Goal: Communication & Community: Answer question/provide support

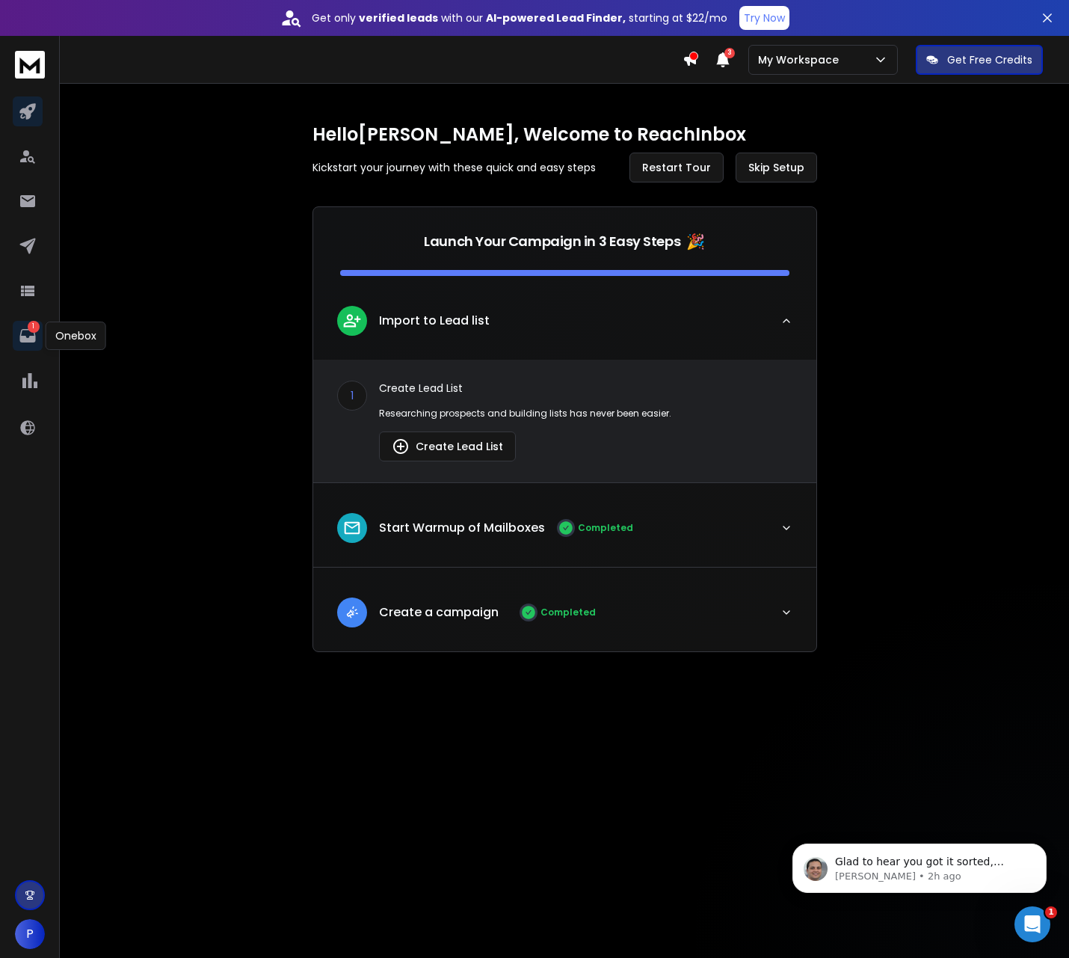
click at [34, 331] on p "1" at bounding box center [34, 327] width 12 height 12
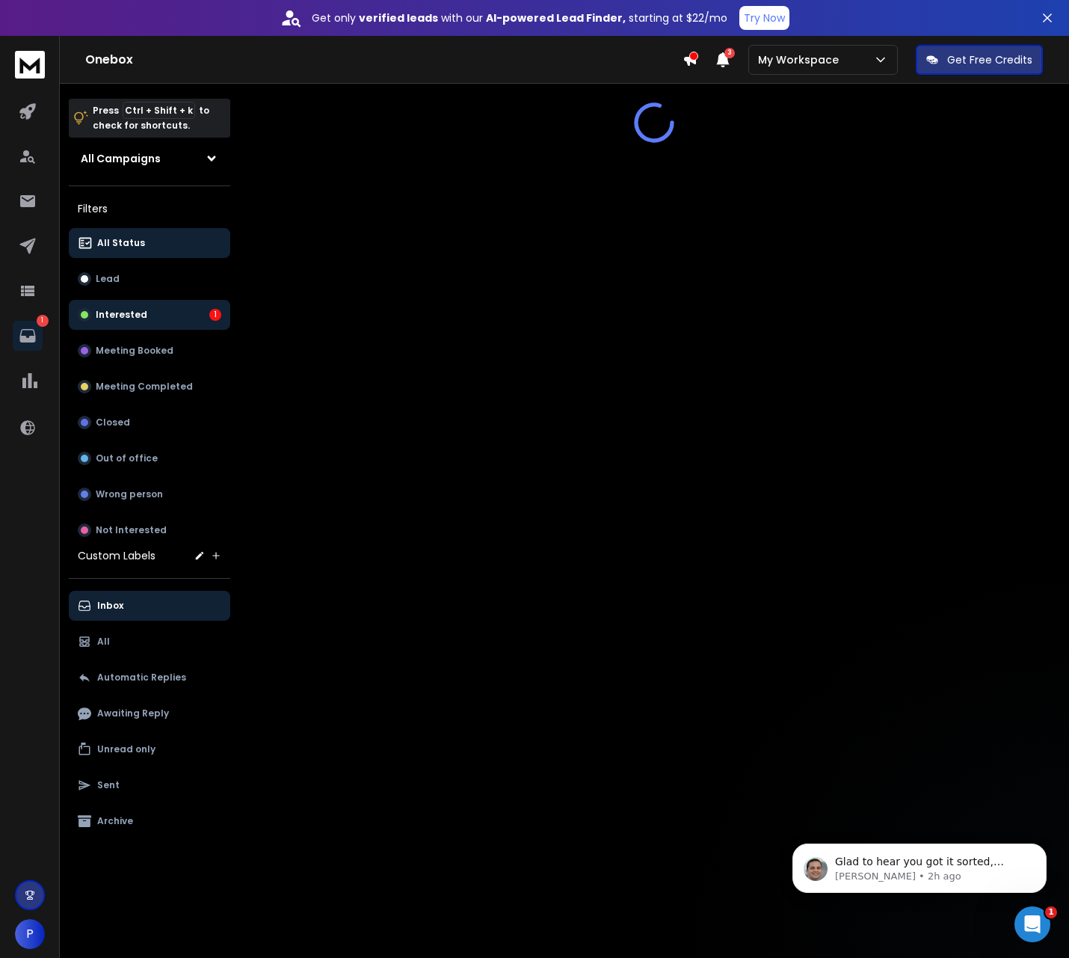
click at [151, 321] on button "Interested 1" at bounding box center [149, 315] width 161 height 30
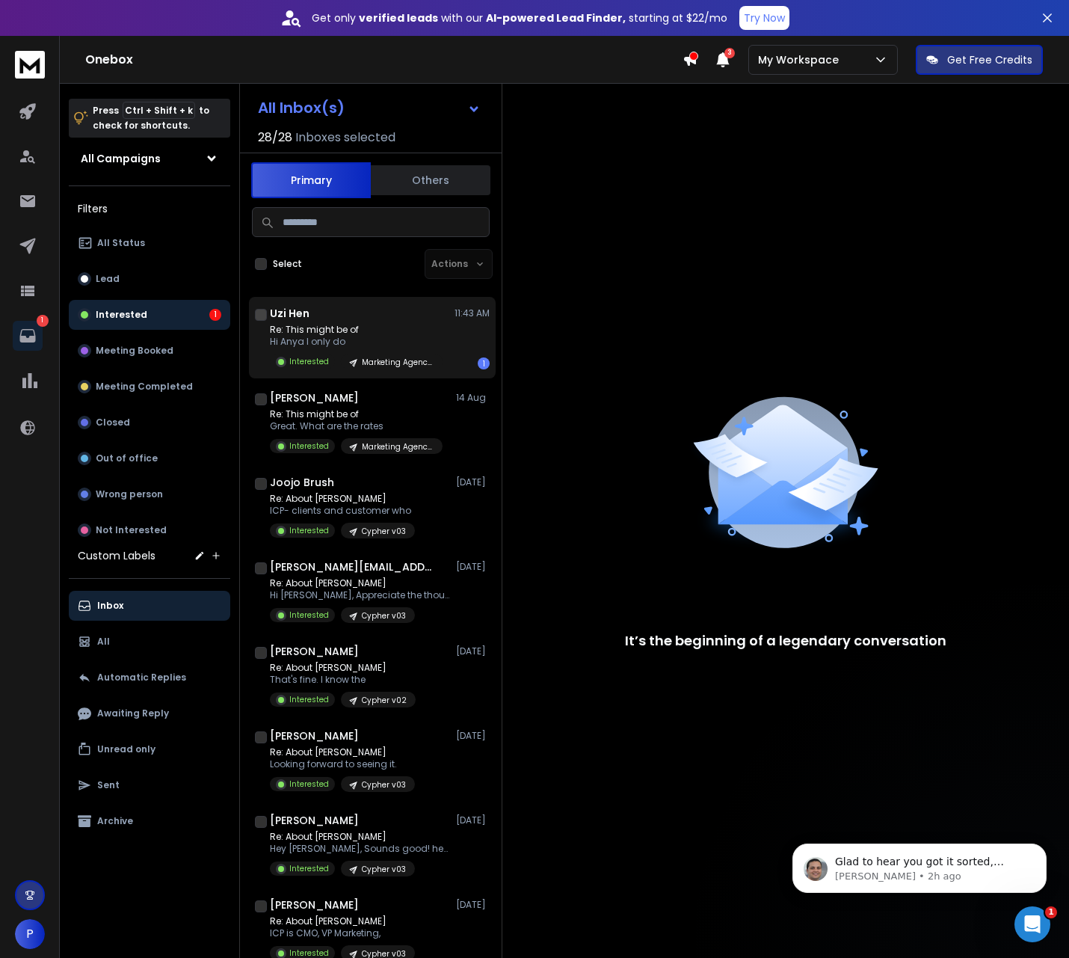
click at [319, 319] on div "Uzi Hen 11:43 AM" at bounding box center [380, 313] width 220 height 15
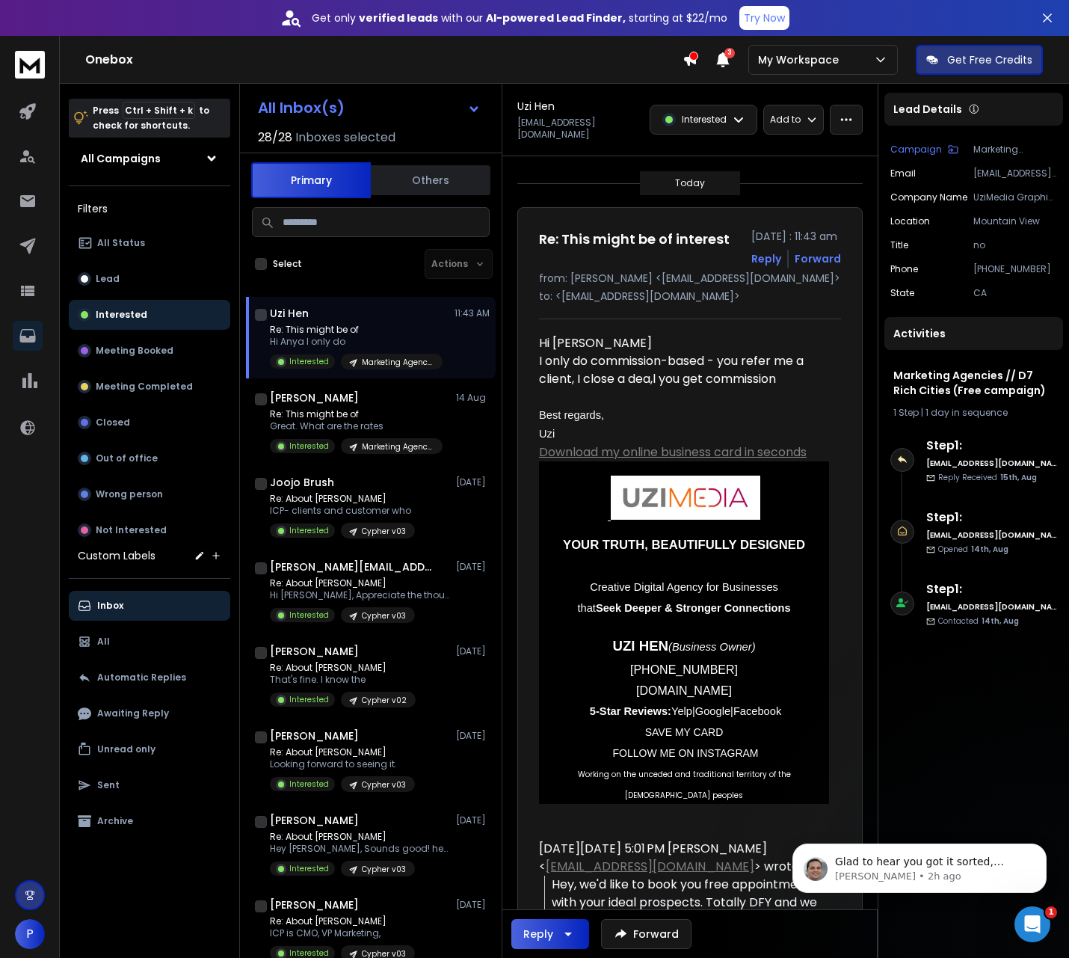
click at [550, 924] on button "Reply" at bounding box center [550, 934] width 78 height 30
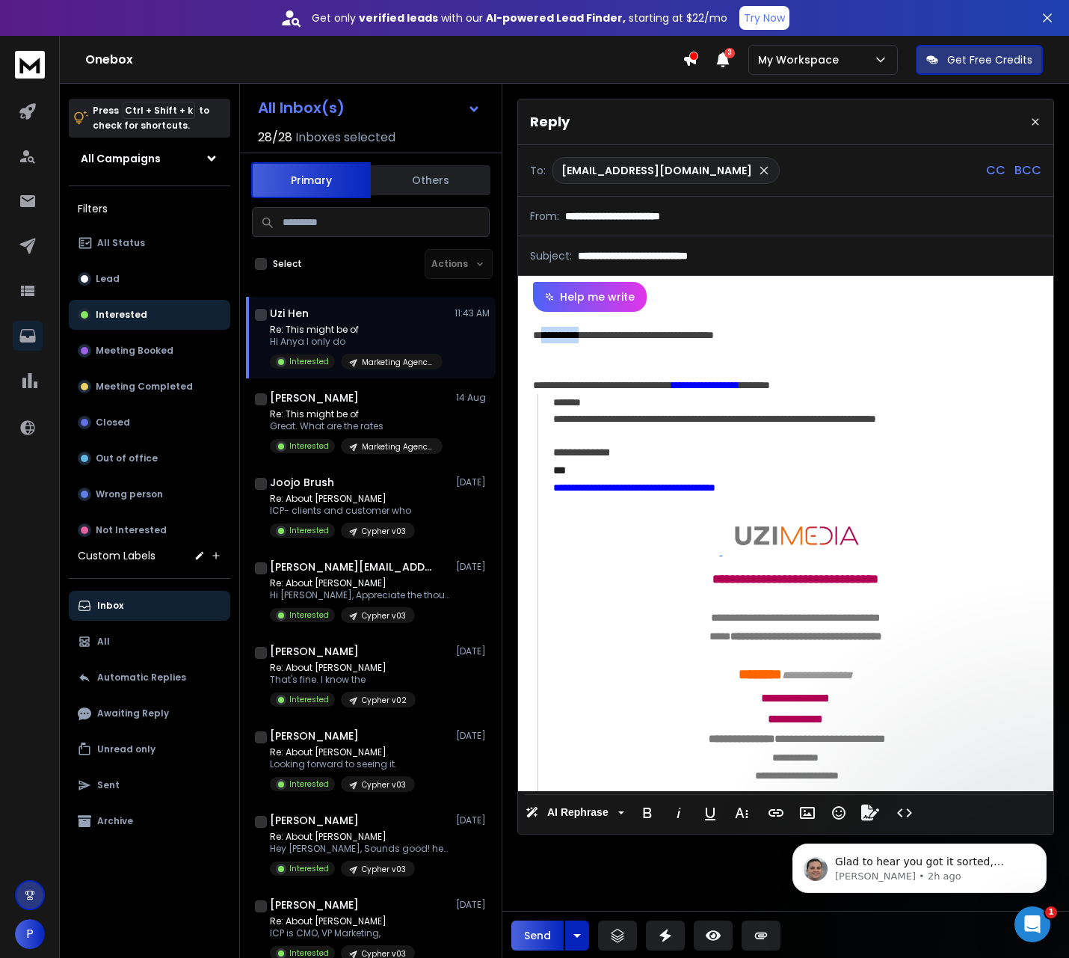
drag, startPoint x: 564, startPoint y: 331, endPoint x: 540, endPoint y: 330, distance: 23.9
click at [540, 330] on div "**********" at bounding box center [778, 335] width 490 height 16
click at [812, 340] on div "**********" at bounding box center [778, 335] width 490 height 16
click at [528, 935] on button "Send" at bounding box center [537, 935] width 52 height 30
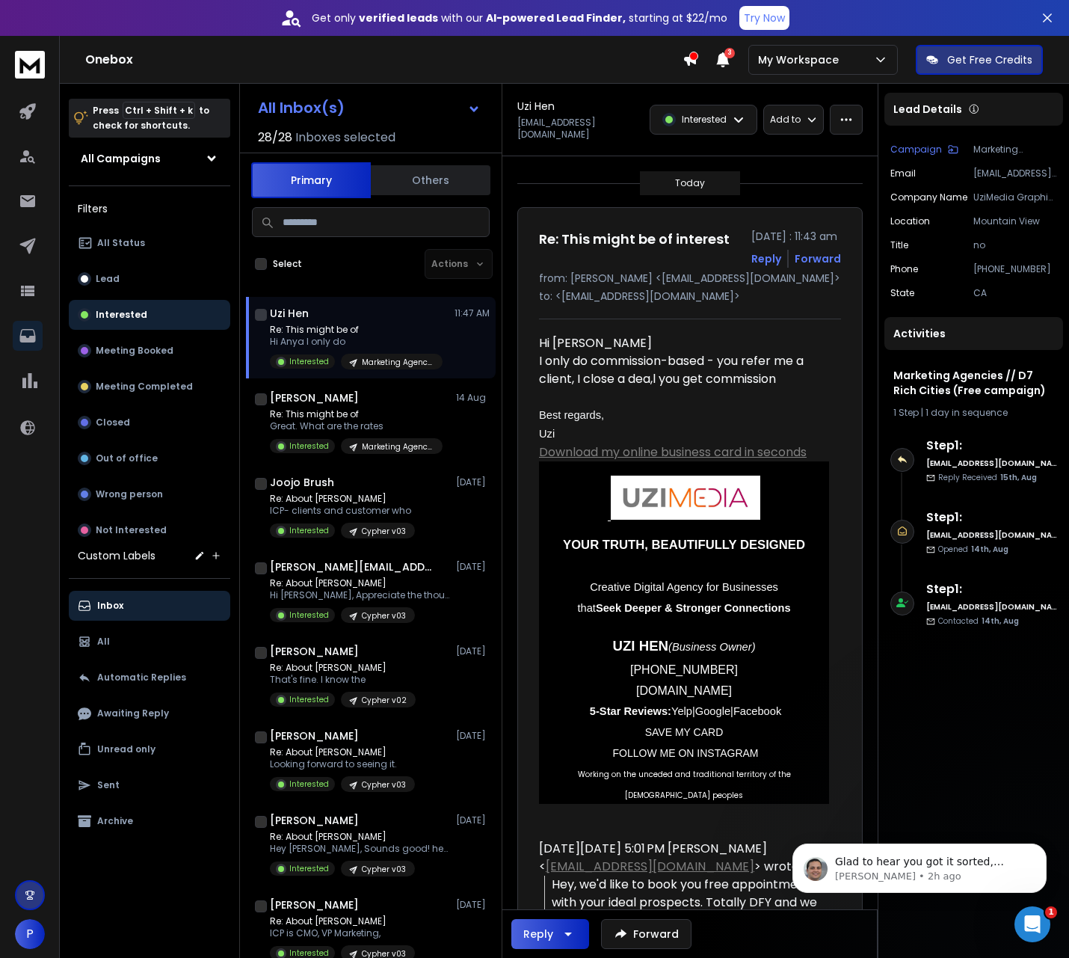
click at [1024, 918] on div "Open Intercom Messenger" at bounding box center [1032, 923] width 49 height 49
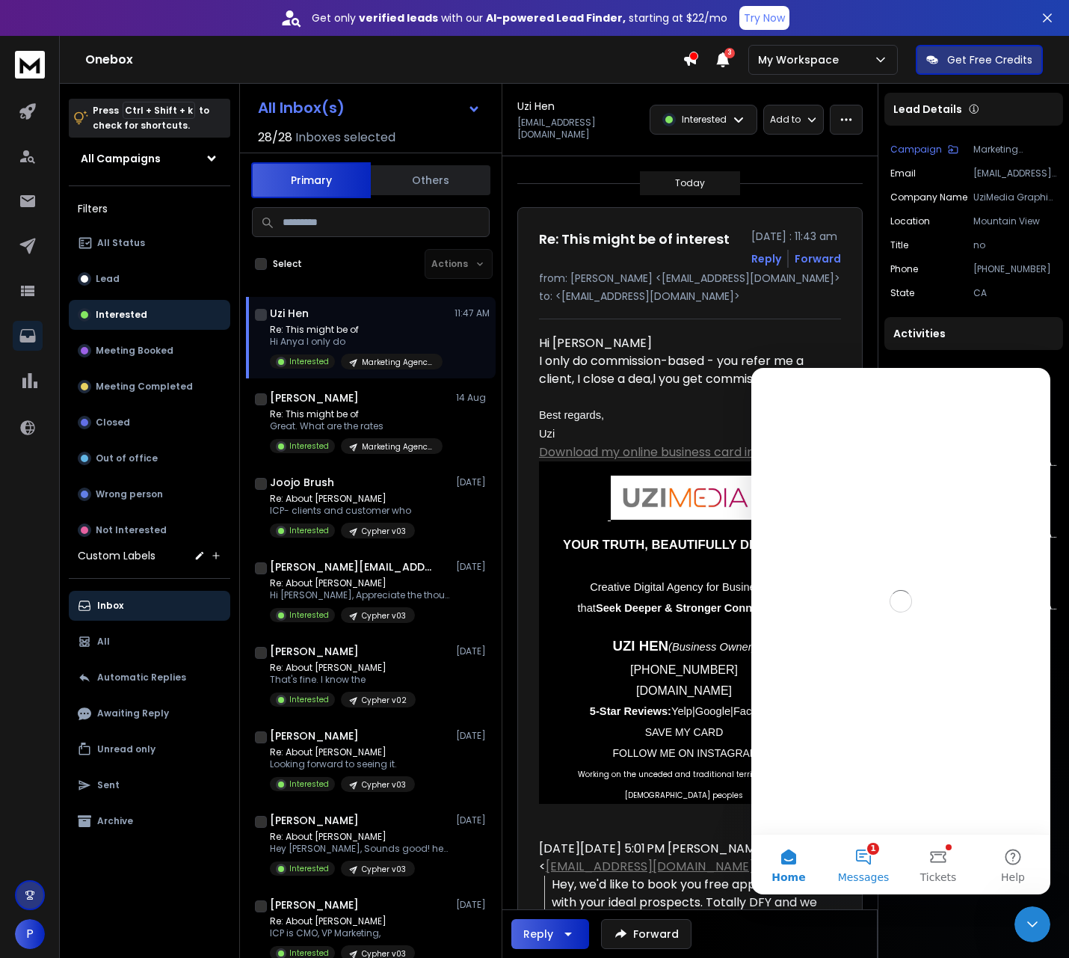
click at [861, 857] on button "1 Messages" at bounding box center [863, 864] width 75 height 60
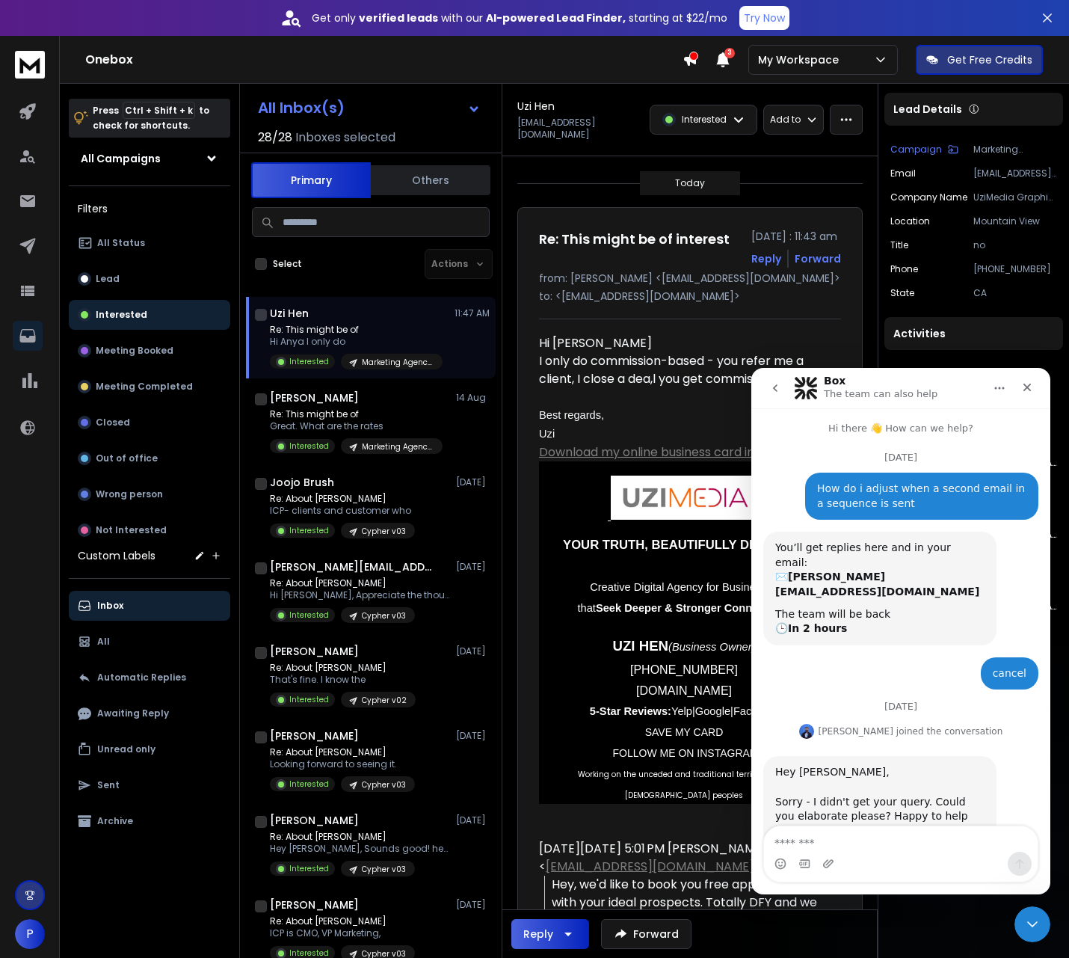
scroll to position [162, 0]
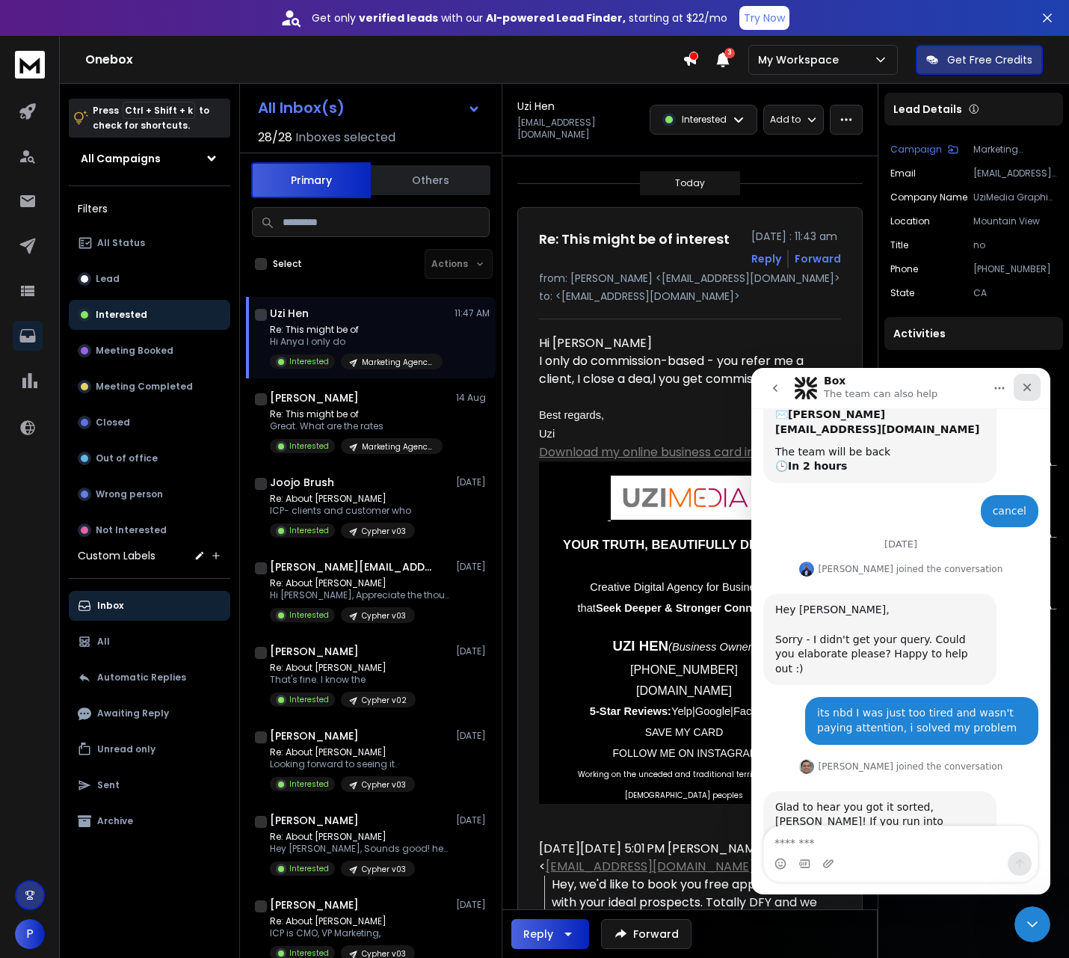
click at [1027, 381] on icon "Close" at bounding box center [1027, 387] width 12 height 12
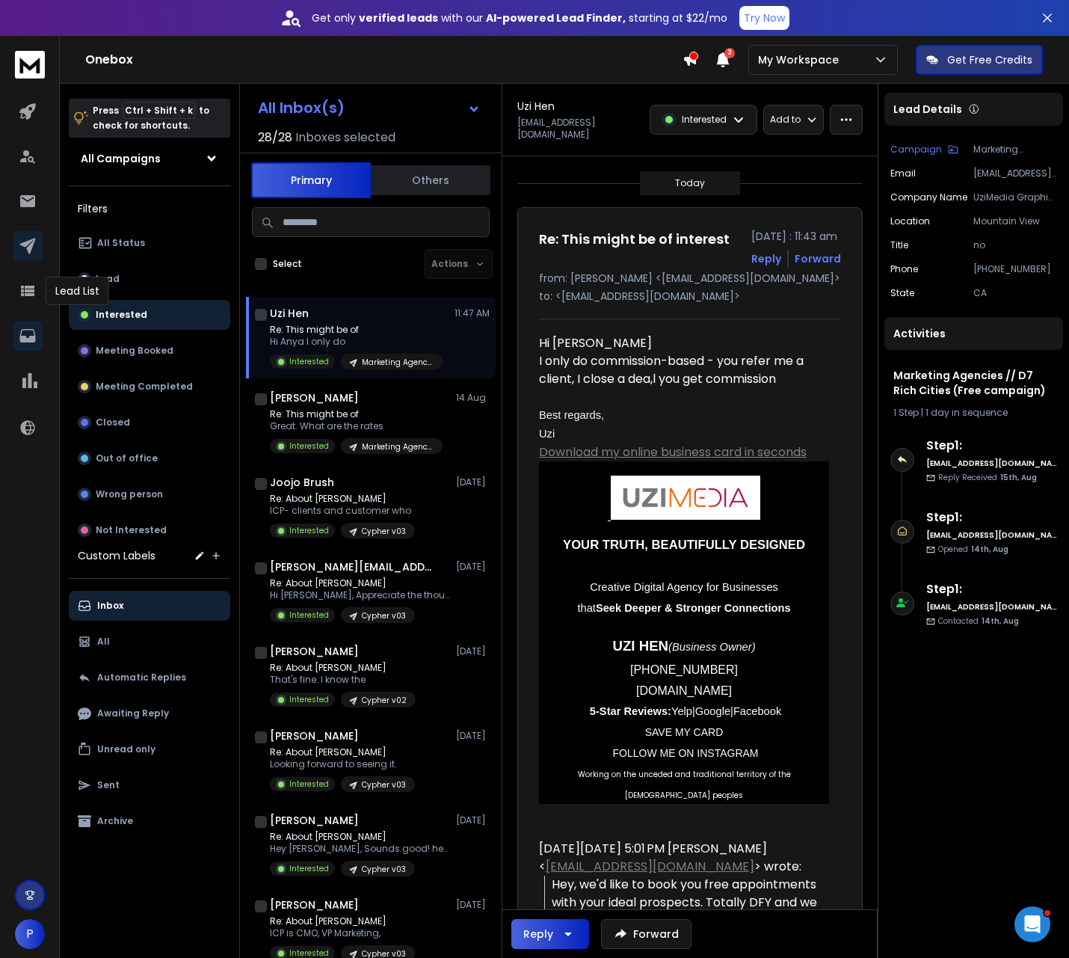
click at [28, 259] on link at bounding box center [28, 246] width 30 height 30
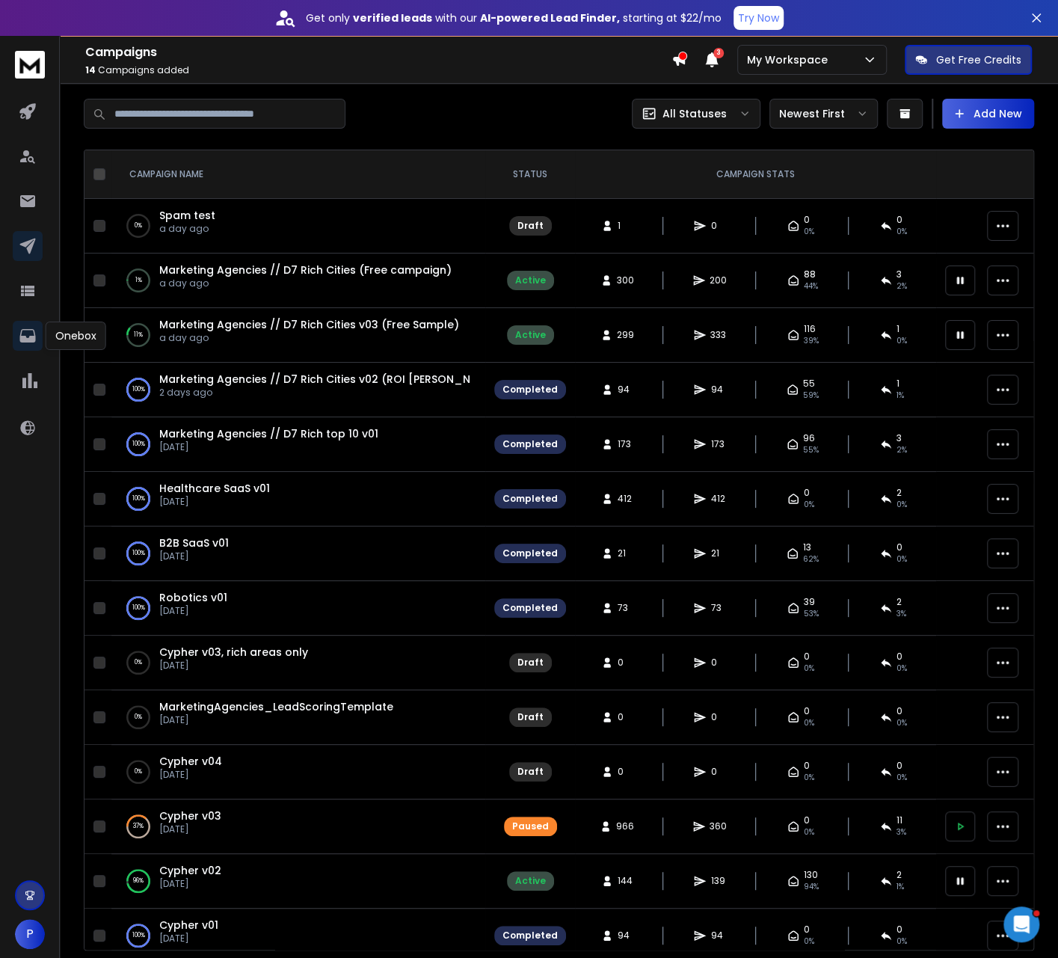
click at [26, 333] on icon at bounding box center [28, 336] width 18 height 18
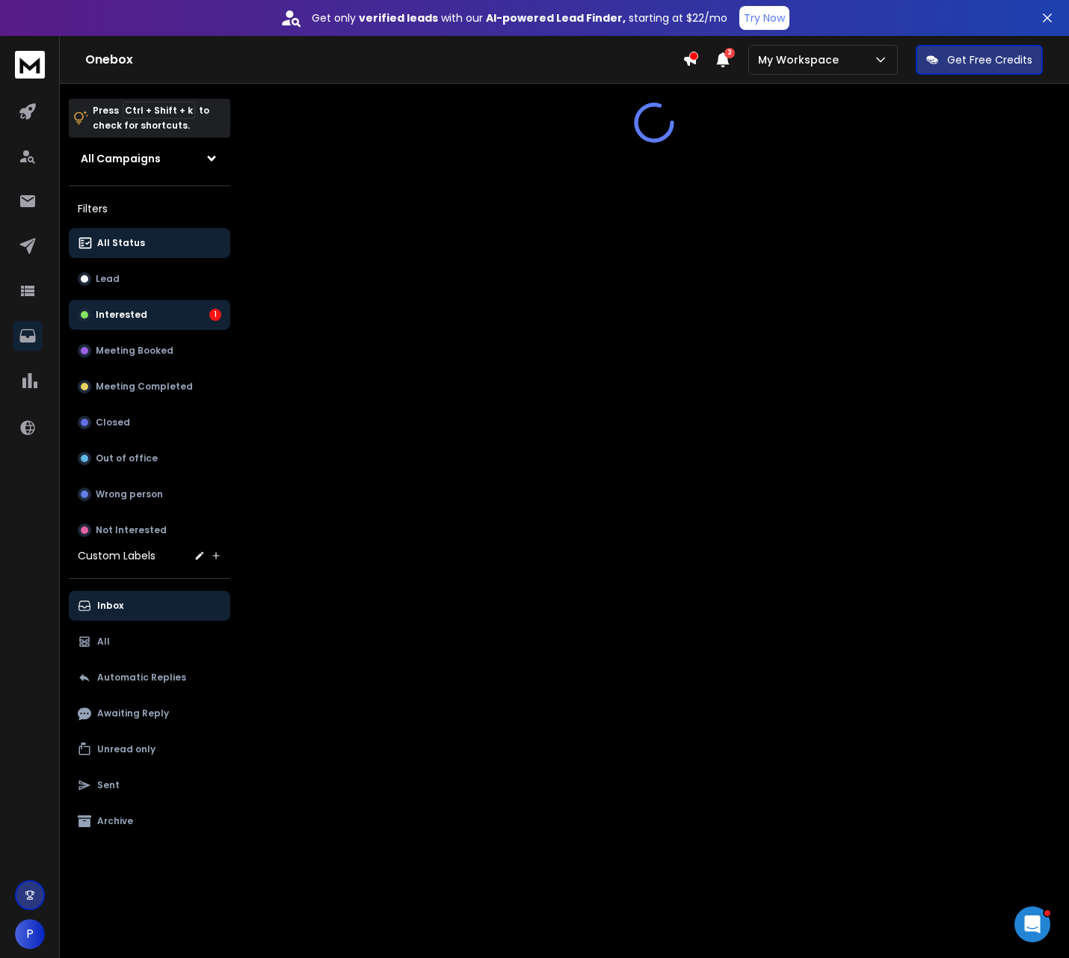
click at [160, 317] on button "Interested 1" at bounding box center [149, 315] width 161 height 30
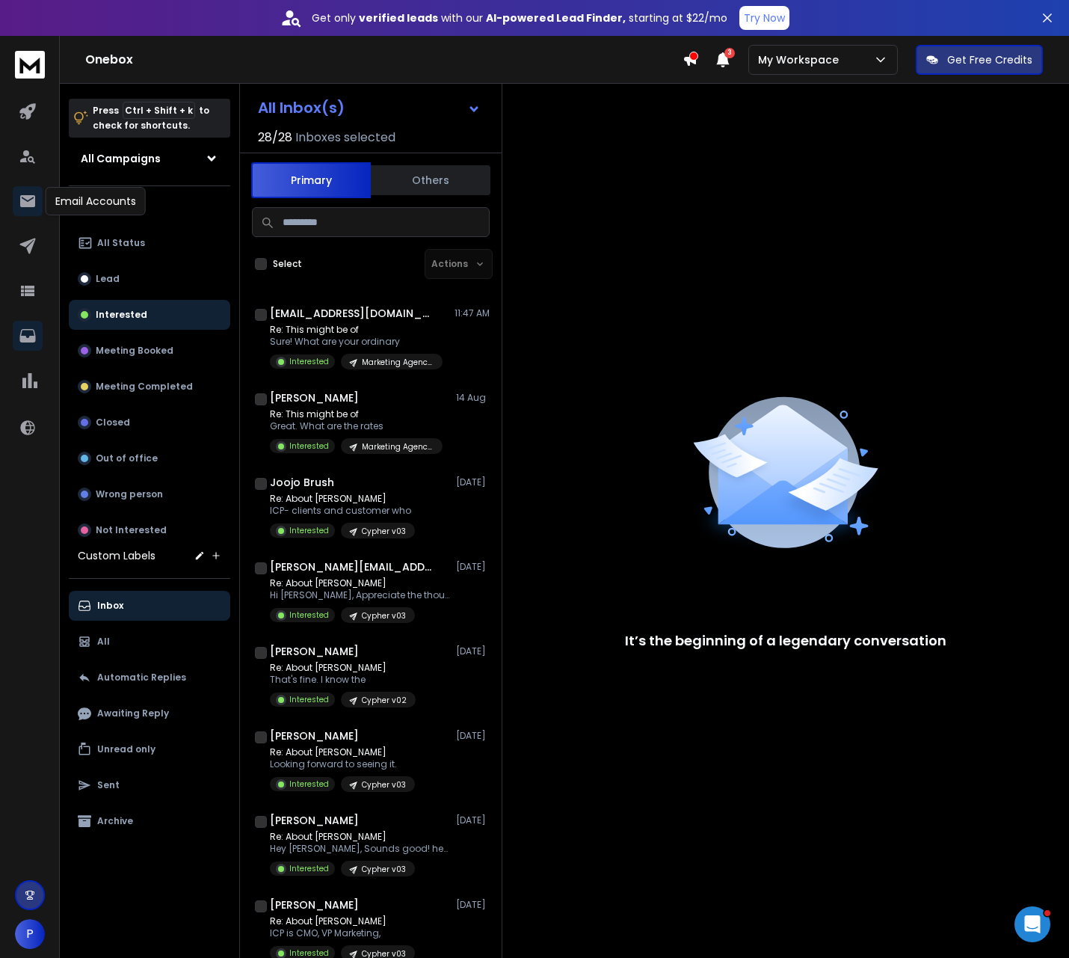
click at [34, 195] on icon at bounding box center [27, 201] width 15 height 12
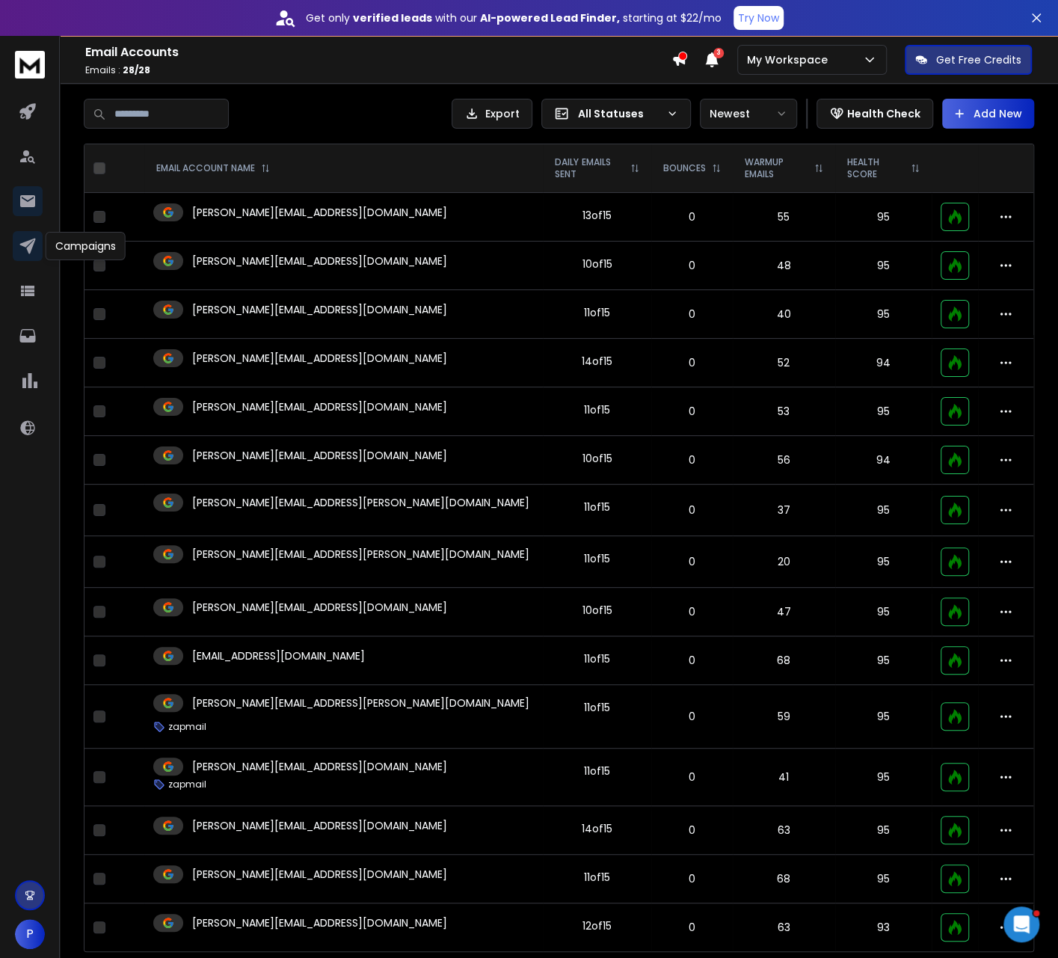
click at [23, 253] on icon at bounding box center [28, 246] width 18 height 18
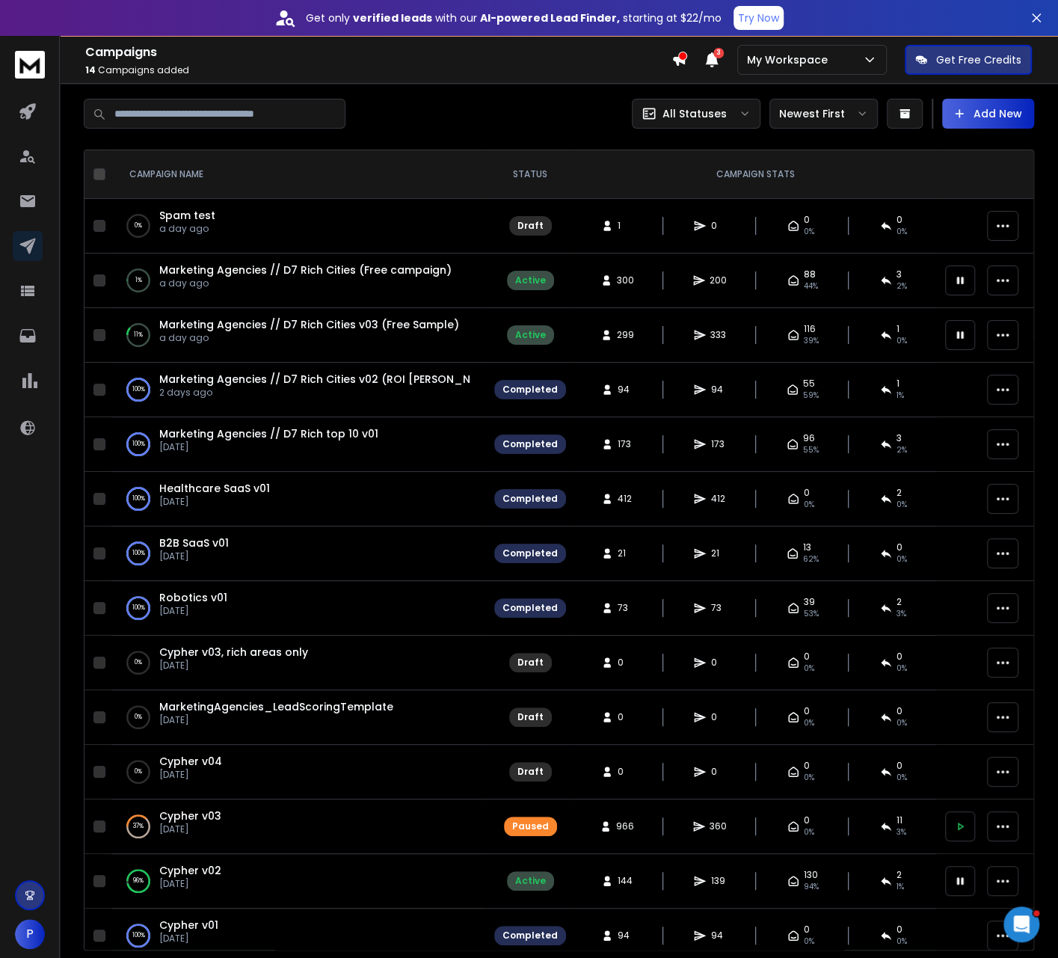
click at [619, 96] on div "Campaigns 14 Campaigns Added All Statuses Newest First Add New CAMPAIGN NAME ST…" at bounding box center [559, 524] width 998 height 881
click at [519, 100] on div at bounding box center [322, 114] width 476 height 30
click at [24, 330] on icon at bounding box center [28, 336] width 18 height 18
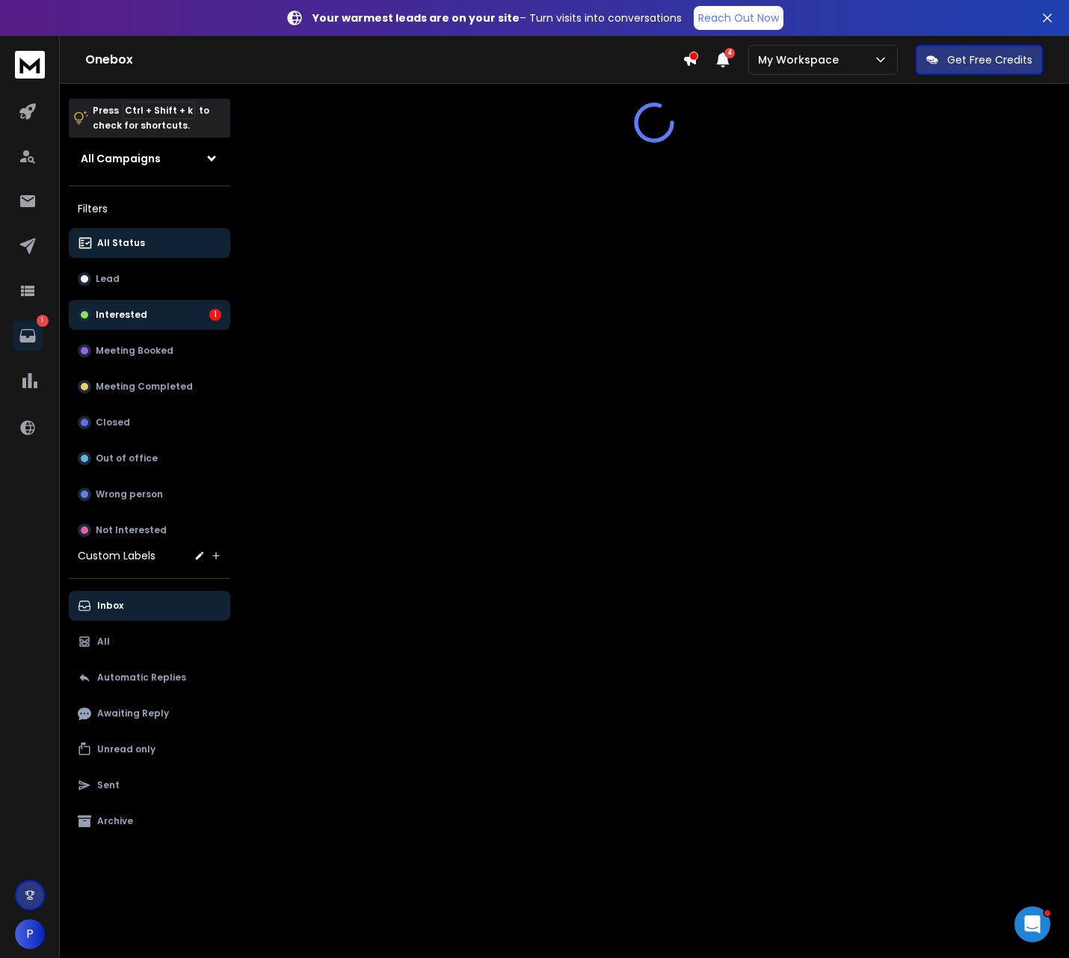
click at [185, 315] on button "Interested 1" at bounding box center [149, 315] width 161 height 30
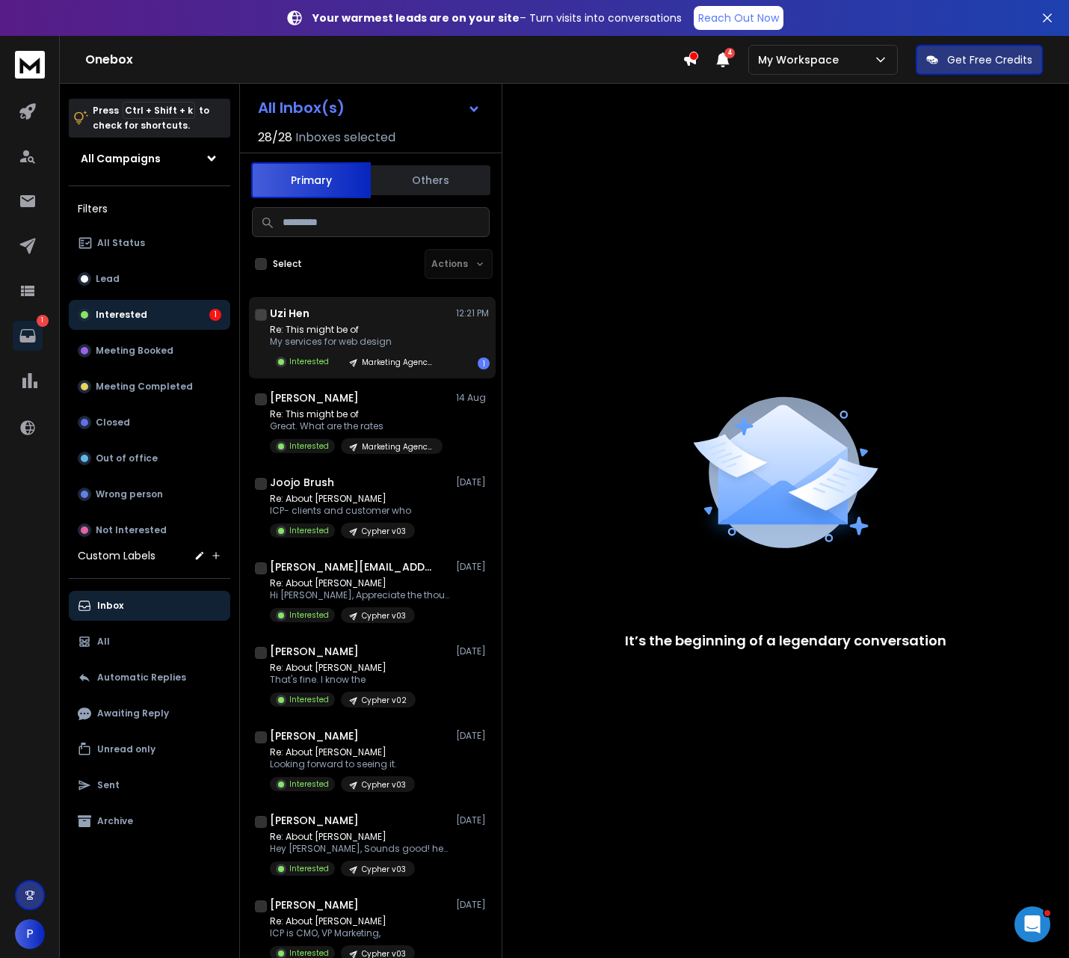
click at [401, 315] on div "Uzi Hen 12:21 PM" at bounding box center [380, 313] width 220 height 15
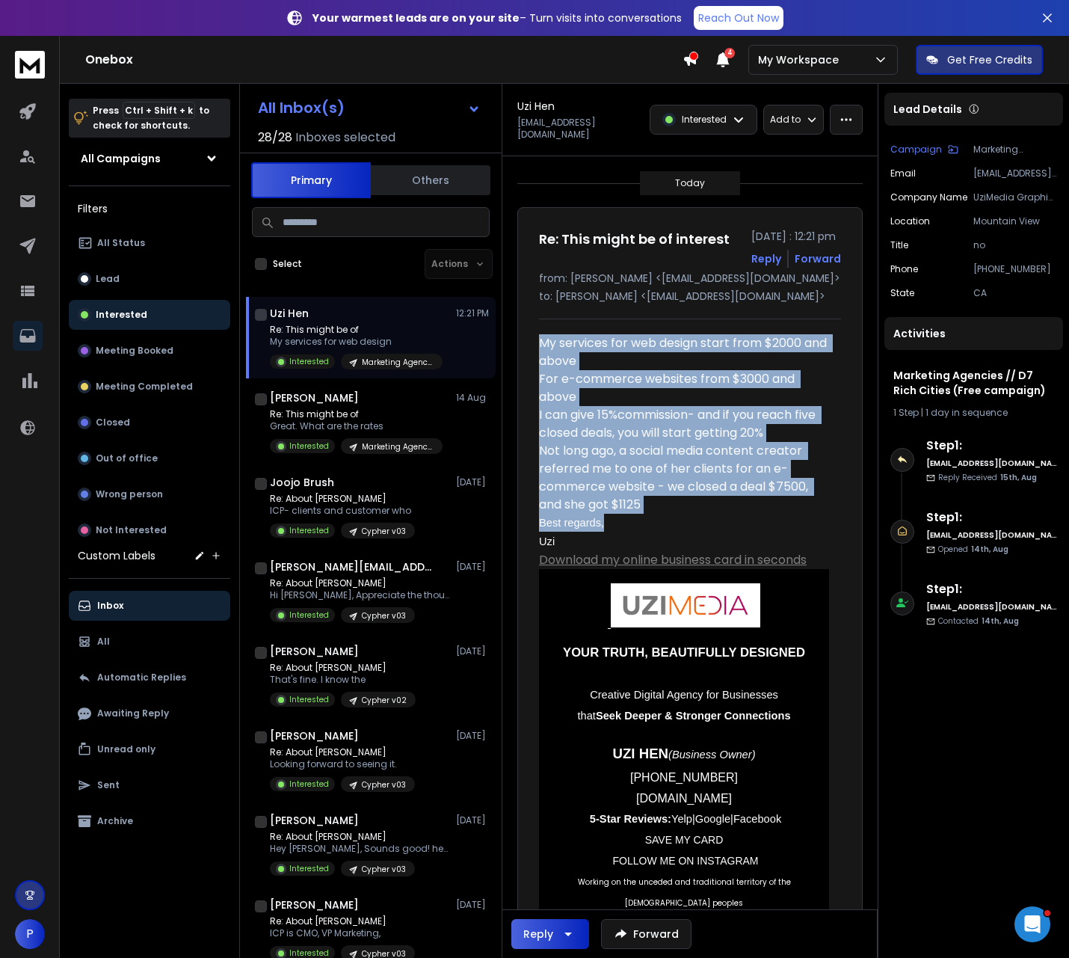
drag, startPoint x: 669, startPoint y: 506, endPoint x: 537, endPoint y: 330, distance: 220.6
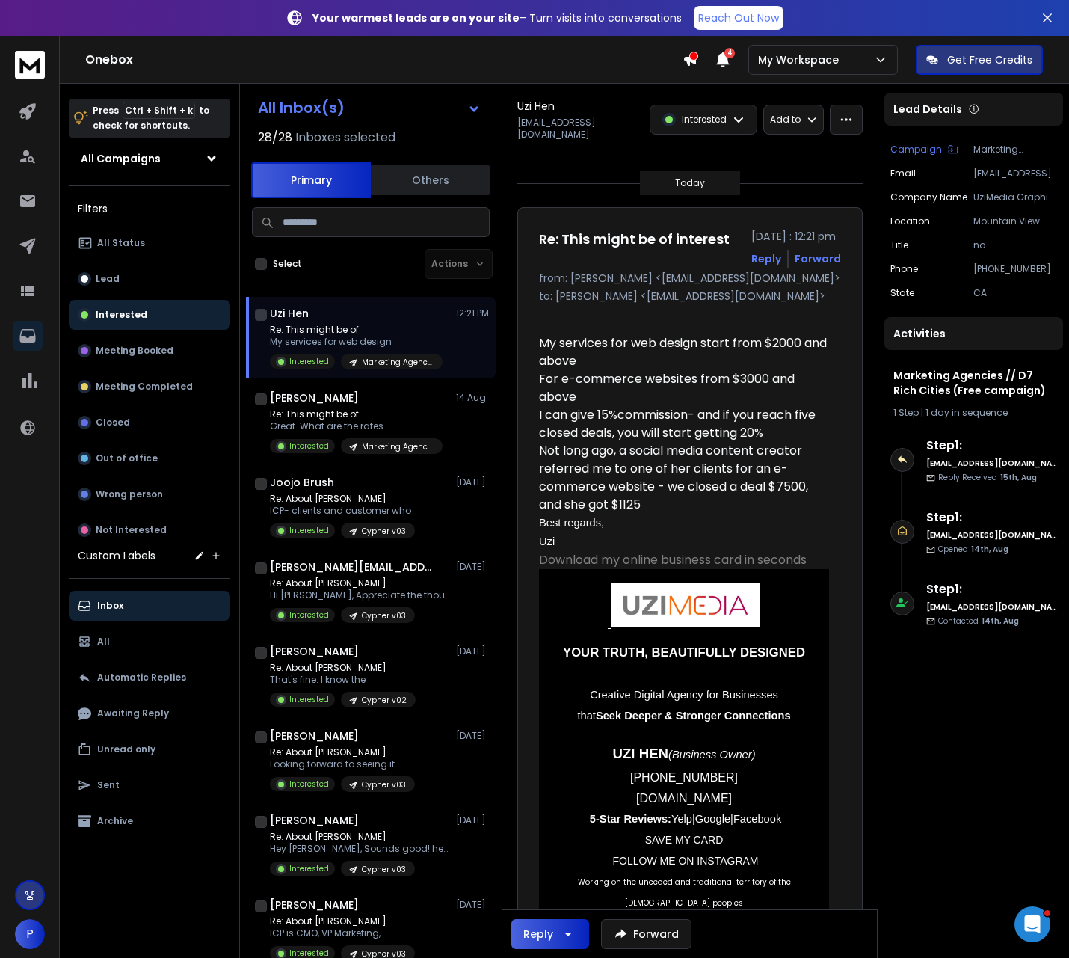
click at [525, 940] on div "Reply" at bounding box center [538, 933] width 30 height 15
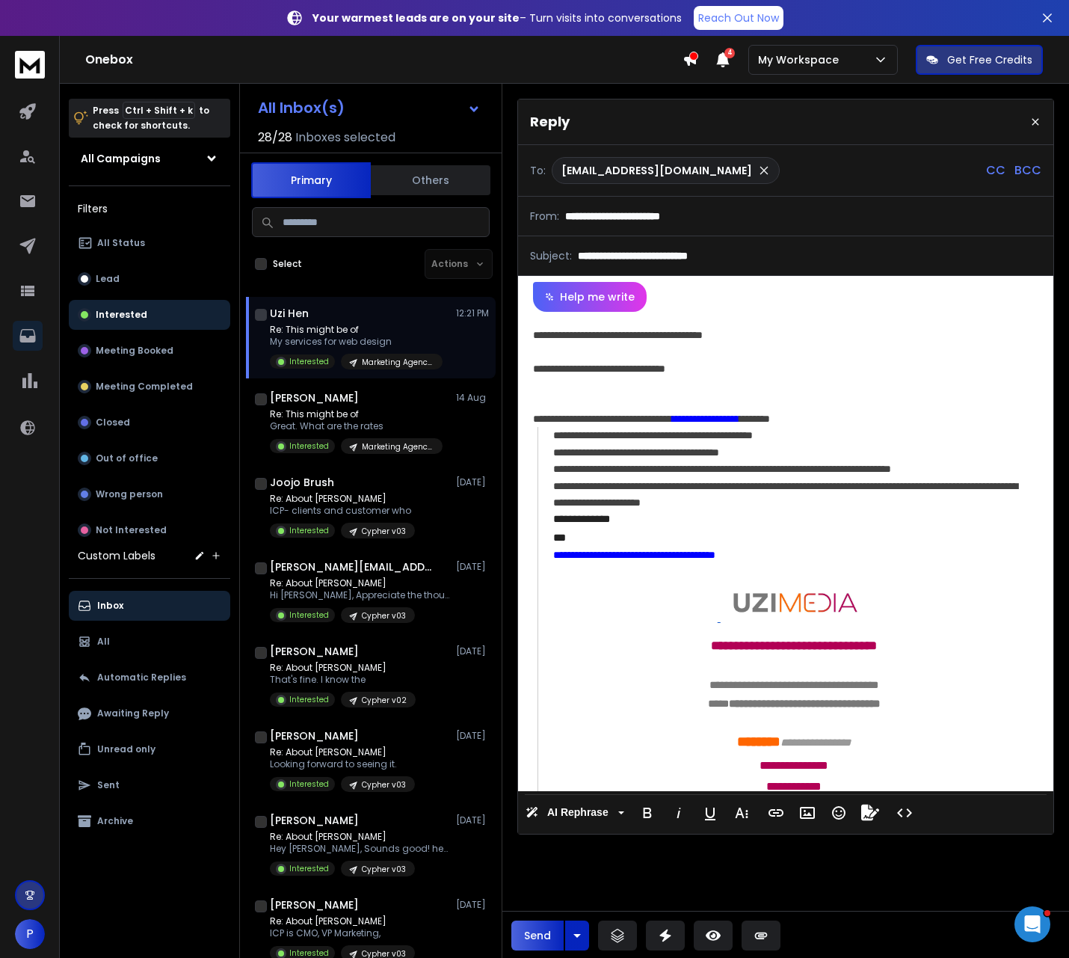
click at [686, 387] on div at bounding box center [784, 385] width 502 height 16
drag, startPoint x: 904, startPoint y: 366, endPoint x: 460, endPoint y: 373, distance: 444.2
click at [460, 373] on div "All Inbox(s) 28 / 28 Inboxes selected Primary Others Select Actions Uzi Hen 12:…" at bounding box center [654, 563] width 830 height 958
click at [745, 336] on div "**********" at bounding box center [778, 335] width 490 height 16
drag, startPoint x: 673, startPoint y: 384, endPoint x: 498, endPoint y: 364, distance: 176.0
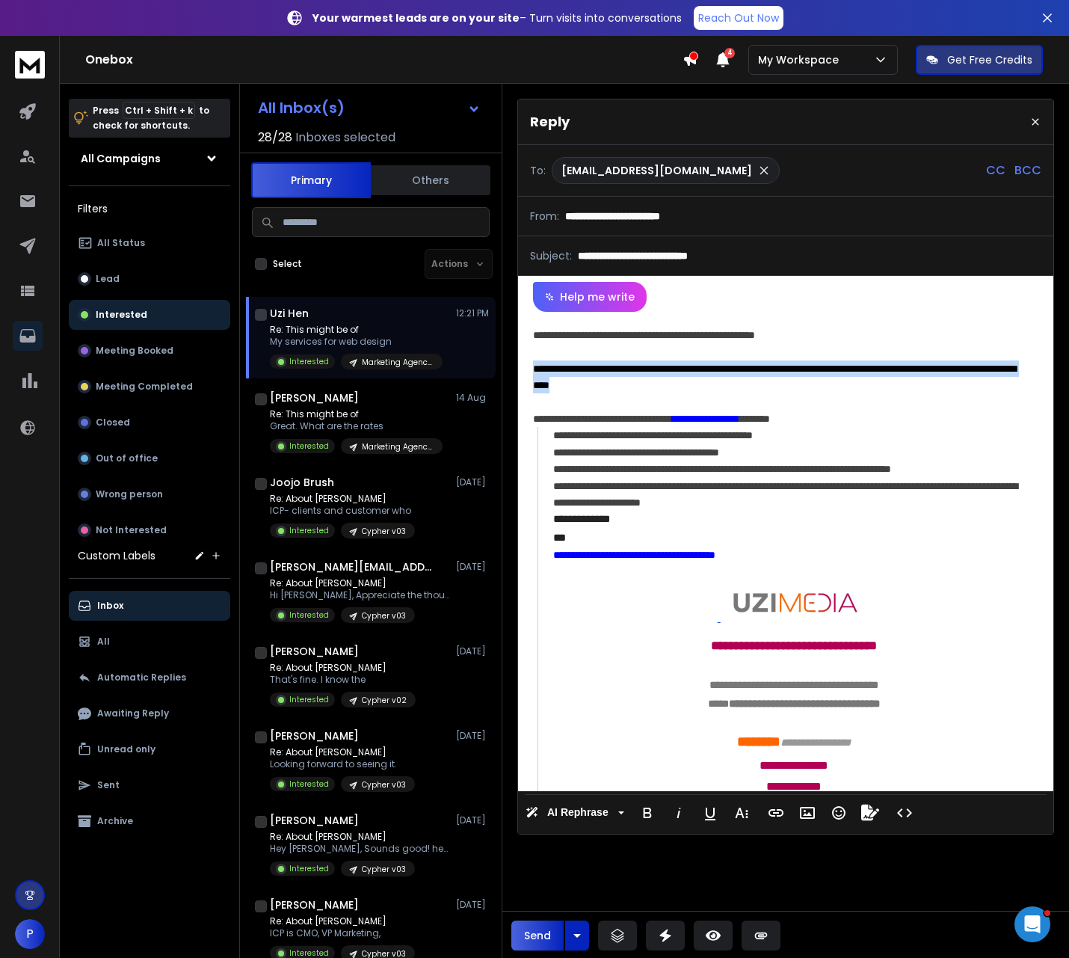
click at [498, 364] on div "All Inbox(s) 28 / 28 Inboxes selected Primary Others Select Actions Uzi Hen 12:…" at bounding box center [654, 563] width 830 height 958
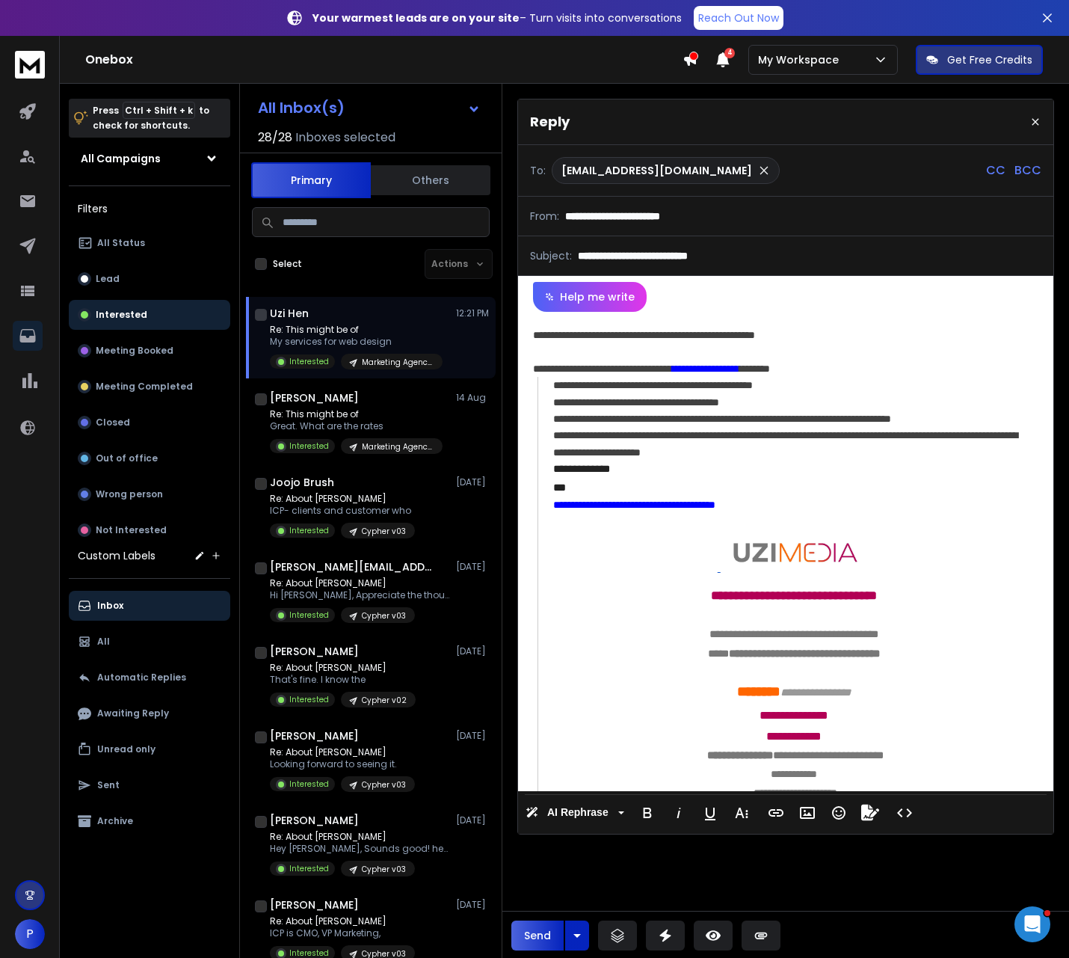
click at [867, 316] on div "**********" at bounding box center [784, 551] width 532 height 479
click at [872, 336] on div "**********" at bounding box center [778, 335] width 490 height 16
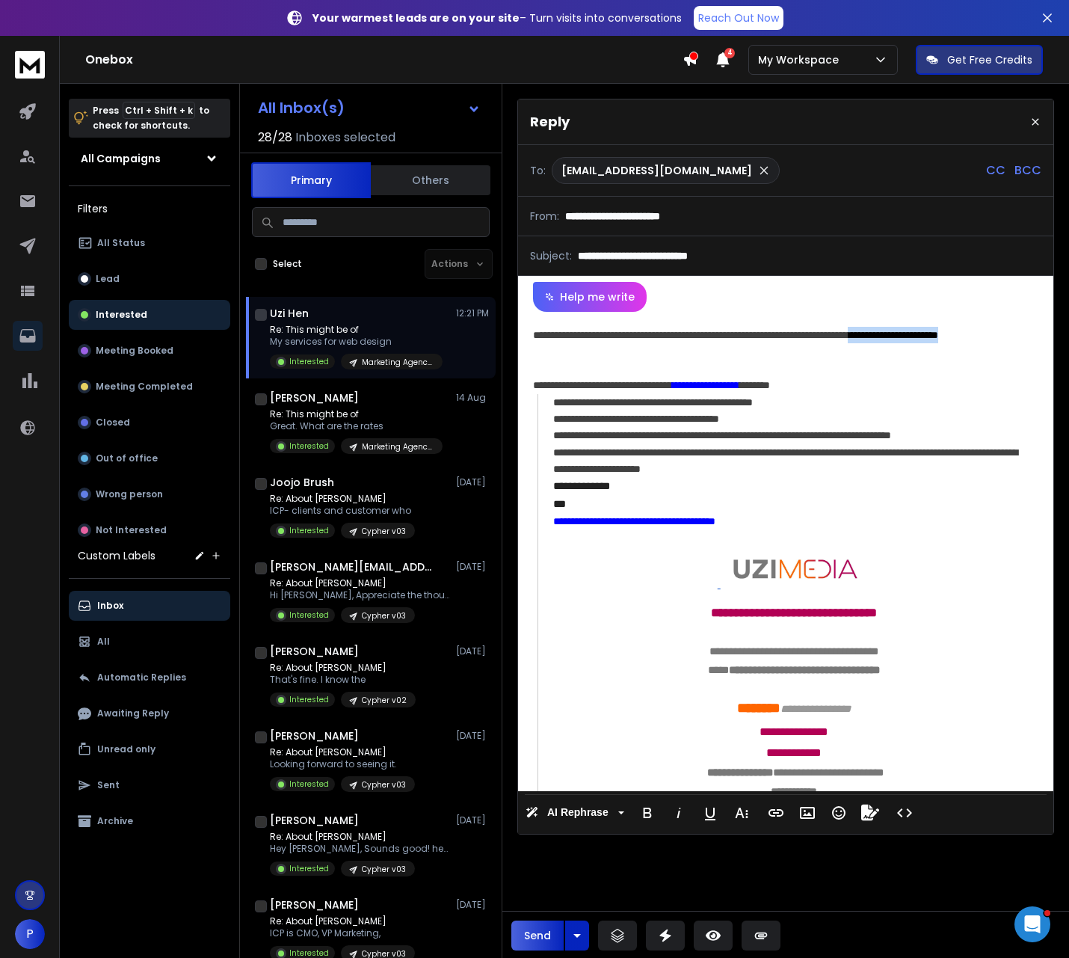
drag, startPoint x: 920, startPoint y: 348, endPoint x: 924, endPoint y: 335, distance: 14.2
click at [924, 335] on div "**********" at bounding box center [778, 344] width 490 height 34
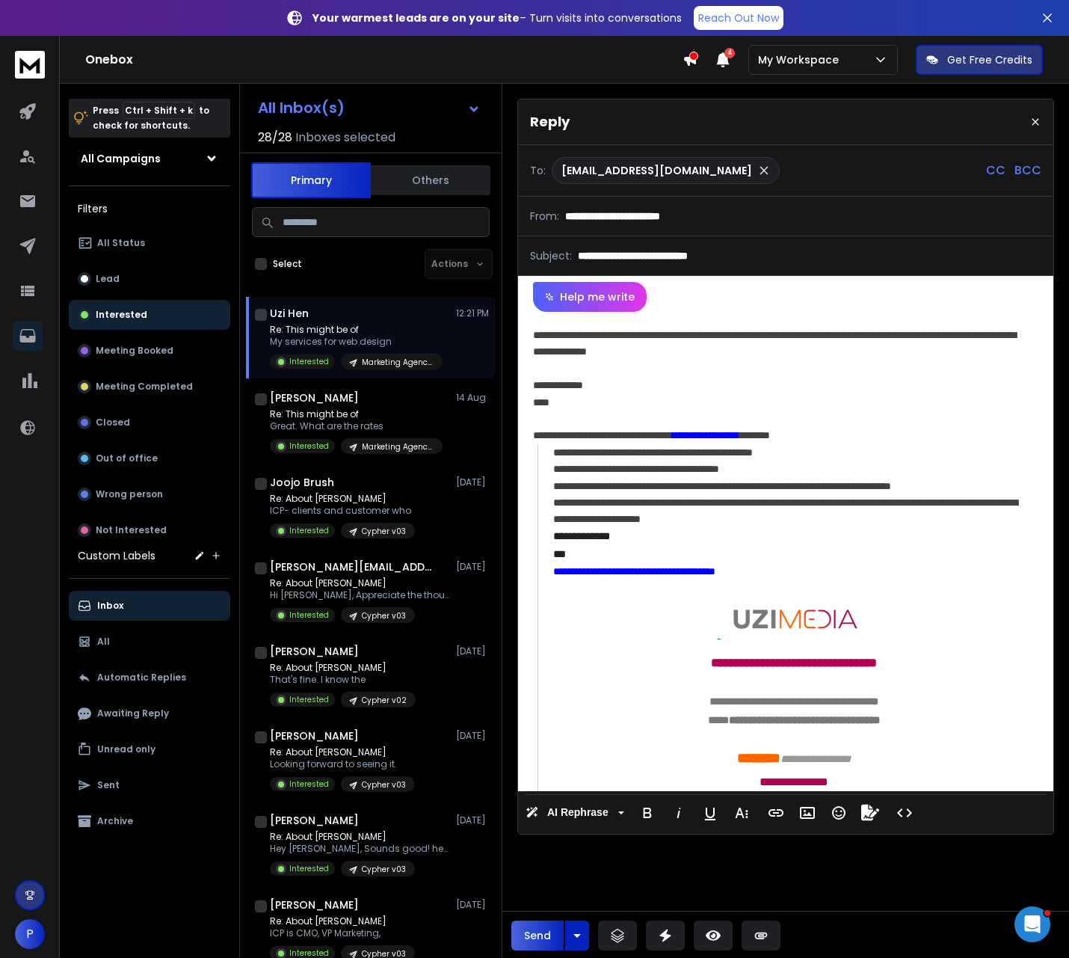
click at [526, 929] on button "Send" at bounding box center [537, 935] width 52 height 30
